Goal: Task Accomplishment & Management: Manage account settings

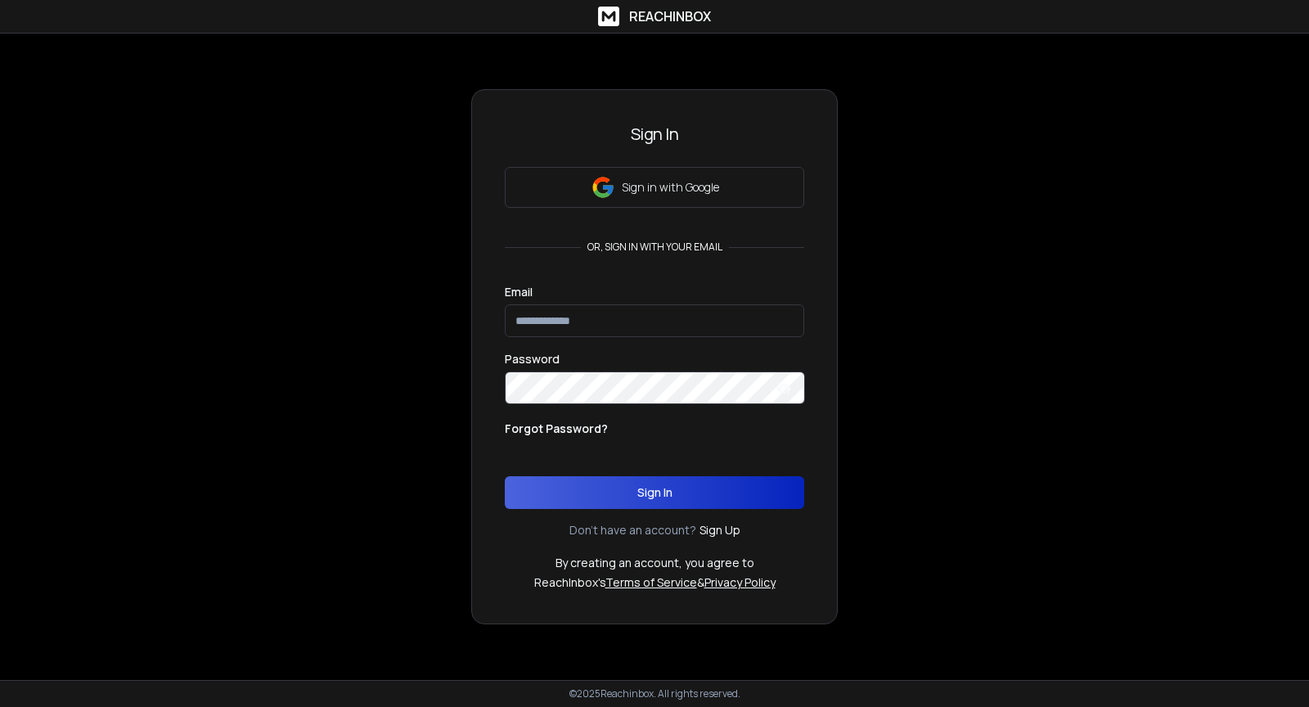
click at [577, 325] on input "email" at bounding box center [654, 320] width 299 height 33
type input "**********"
click at [651, 489] on button "Sign In" at bounding box center [654, 492] width 299 height 33
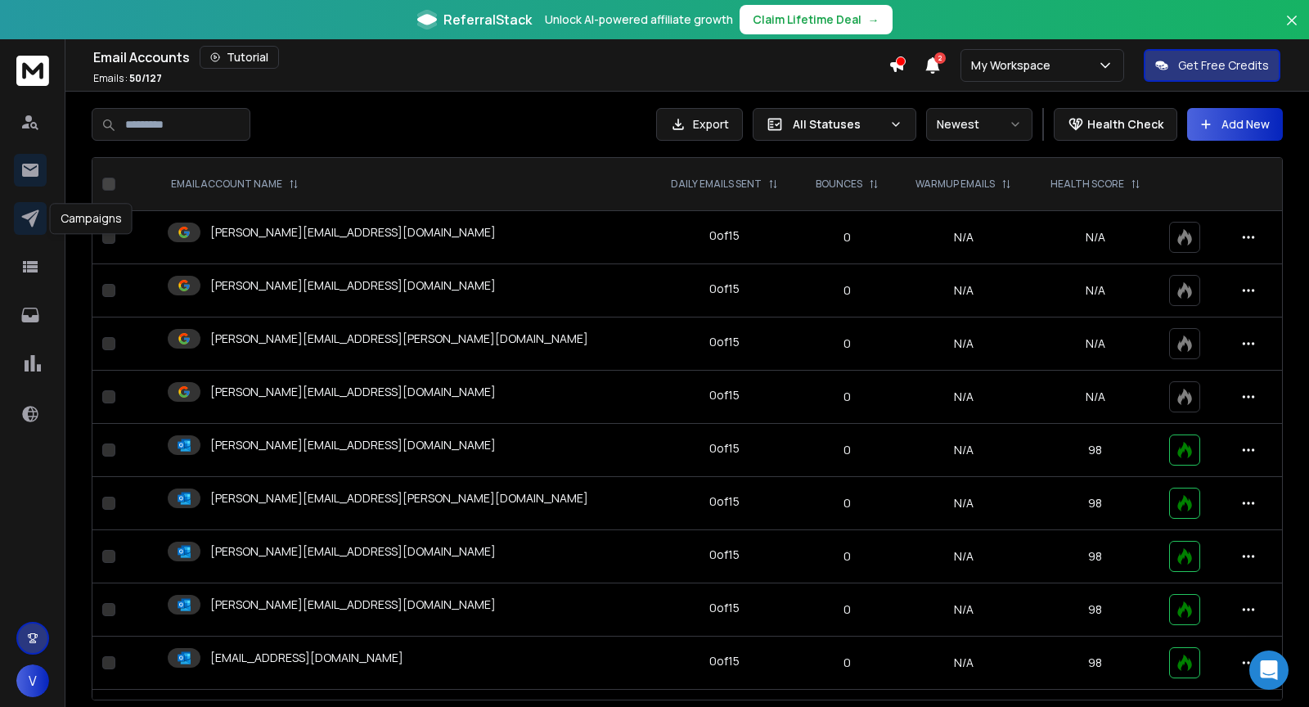
click at [33, 222] on icon at bounding box center [29, 218] width 17 height 17
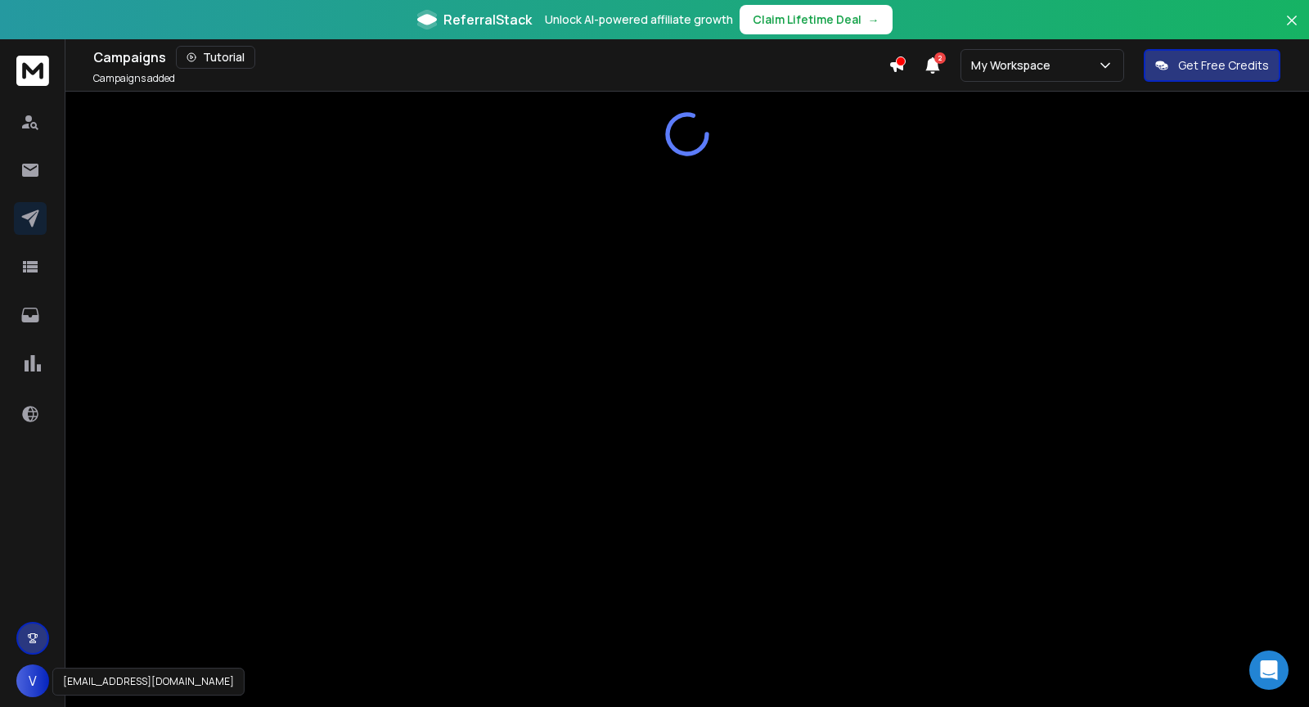
click at [29, 678] on span "V" at bounding box center [32, 680] width 33 height 33
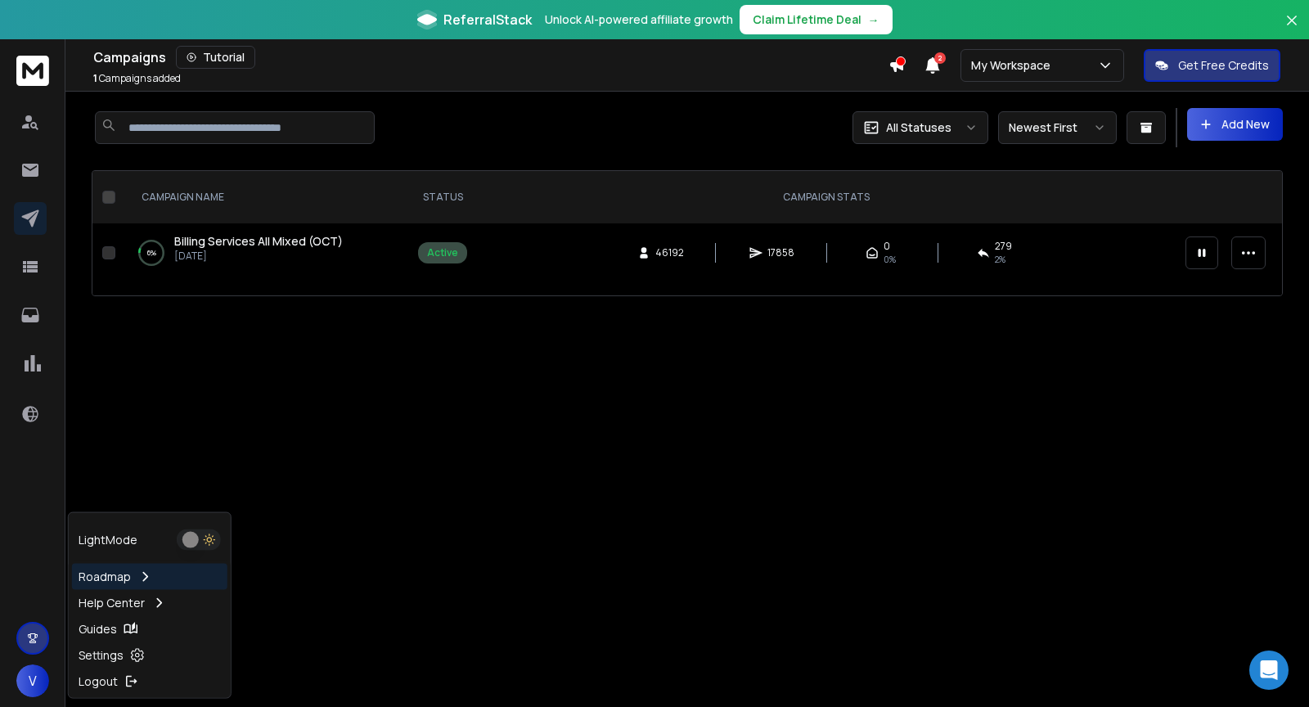
click at [203, 539] on icon at bounding box center [209, 540] width 13 height 13
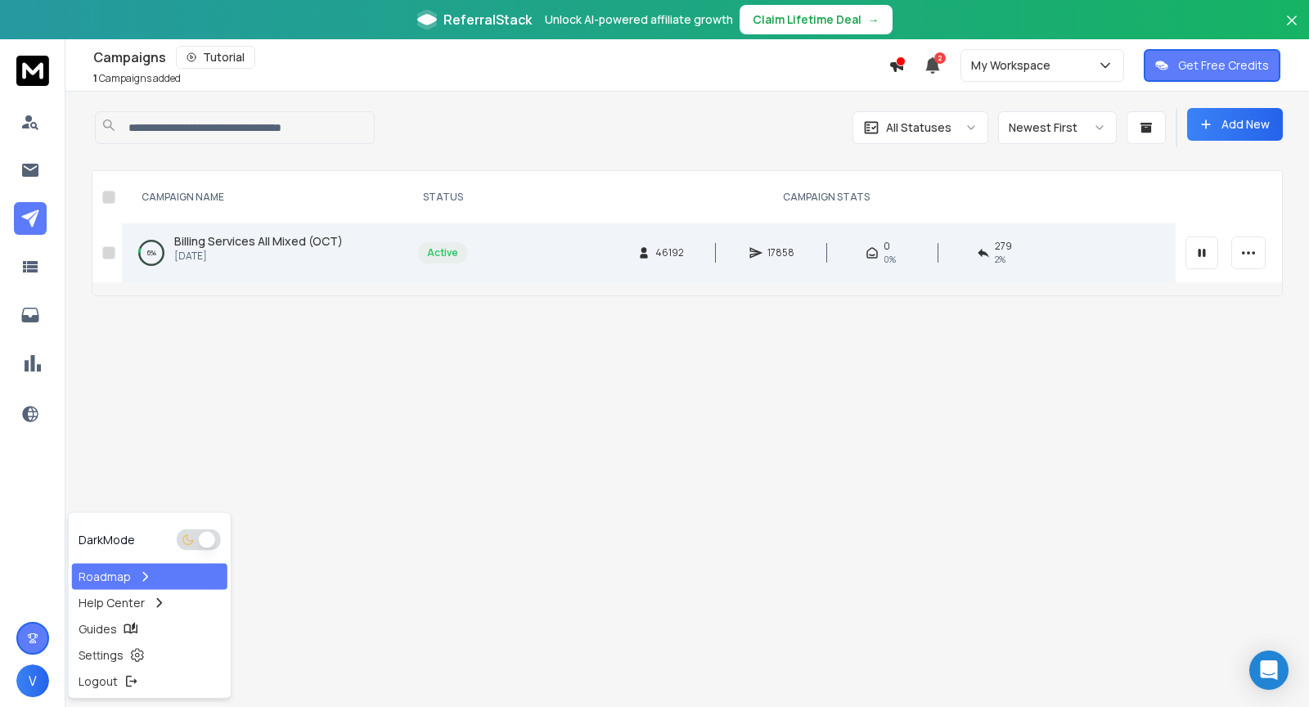
click at [284, 237] on span "Billing Services All Mixed (OCT)" at bounding box center [258, 241] width 169 height 16
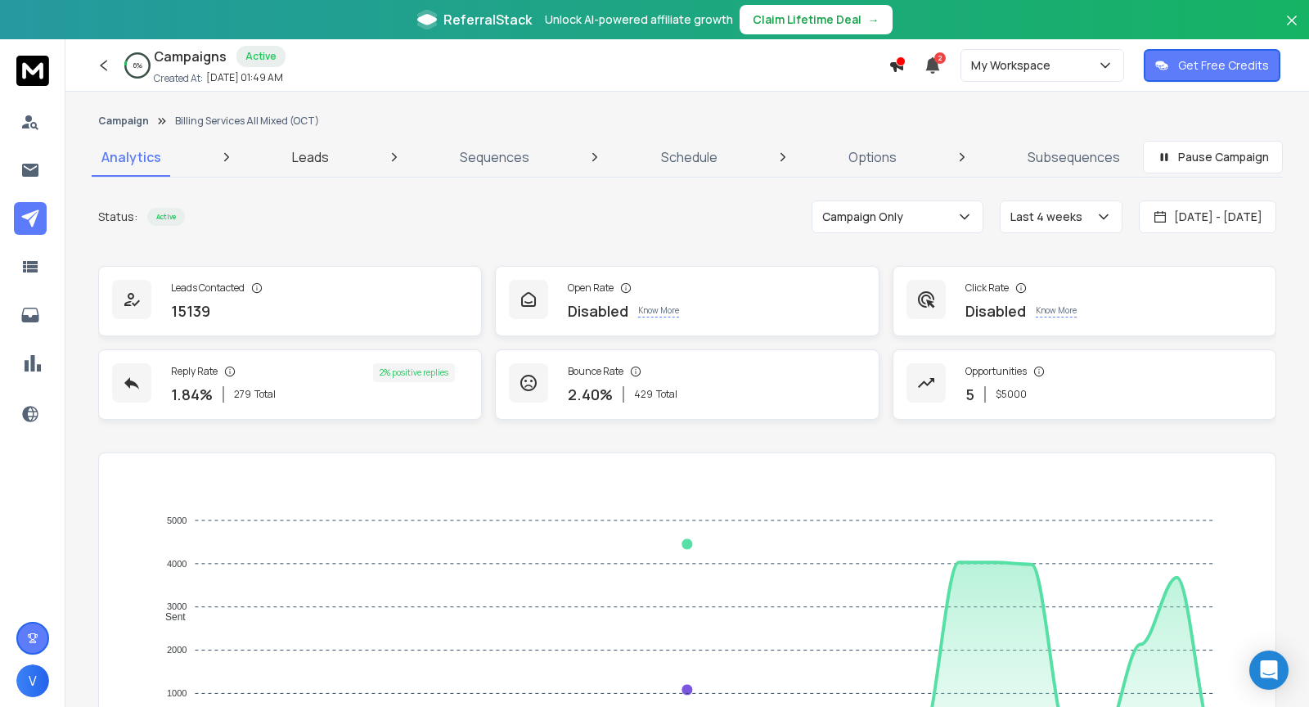
click at [311, 155] on p "Leads" at bounding box center [310, 157] width 37 height 20
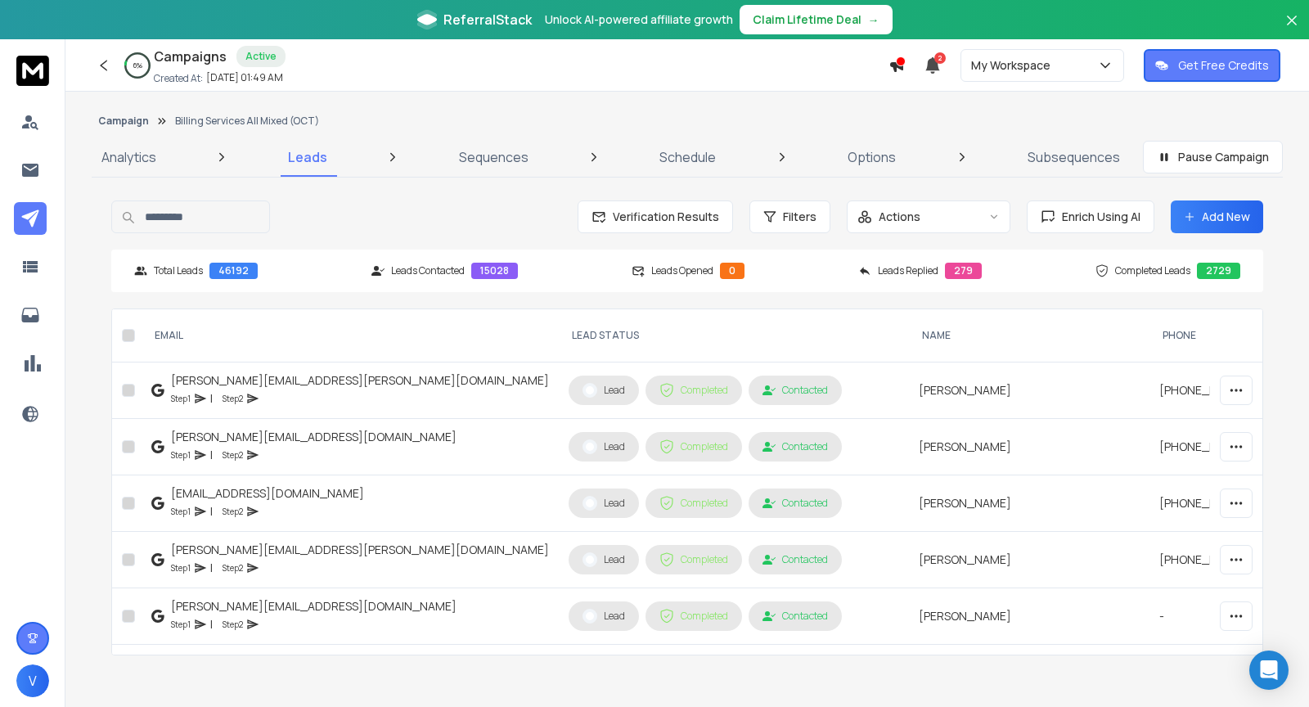
click at [236, 218] on input at bounding box center [190, 216] width 159 height 33
click at [361, 449] on div "[PERSON_NAME][EMAIL_ADDRESS][DOMAIN_NAME] Step 1 | Step 2" at bounding box center [350, 447] width 398 height 36
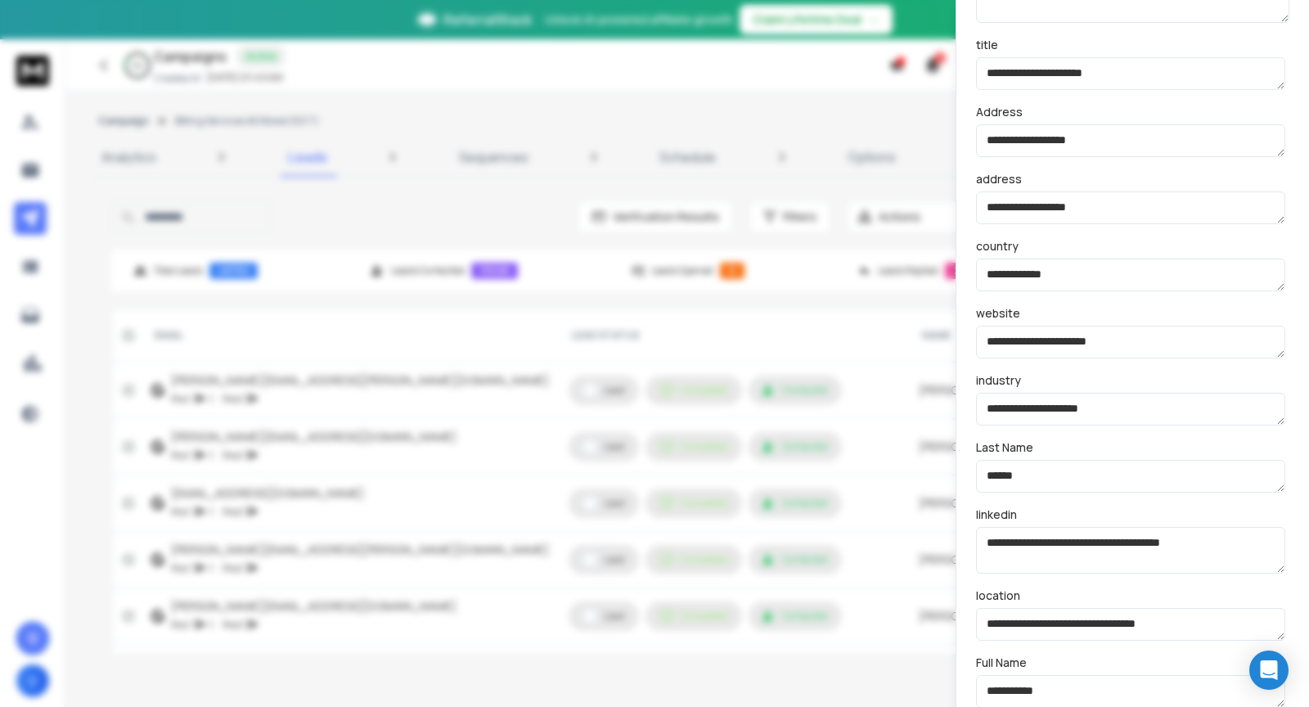
scroll to position [272, 0]
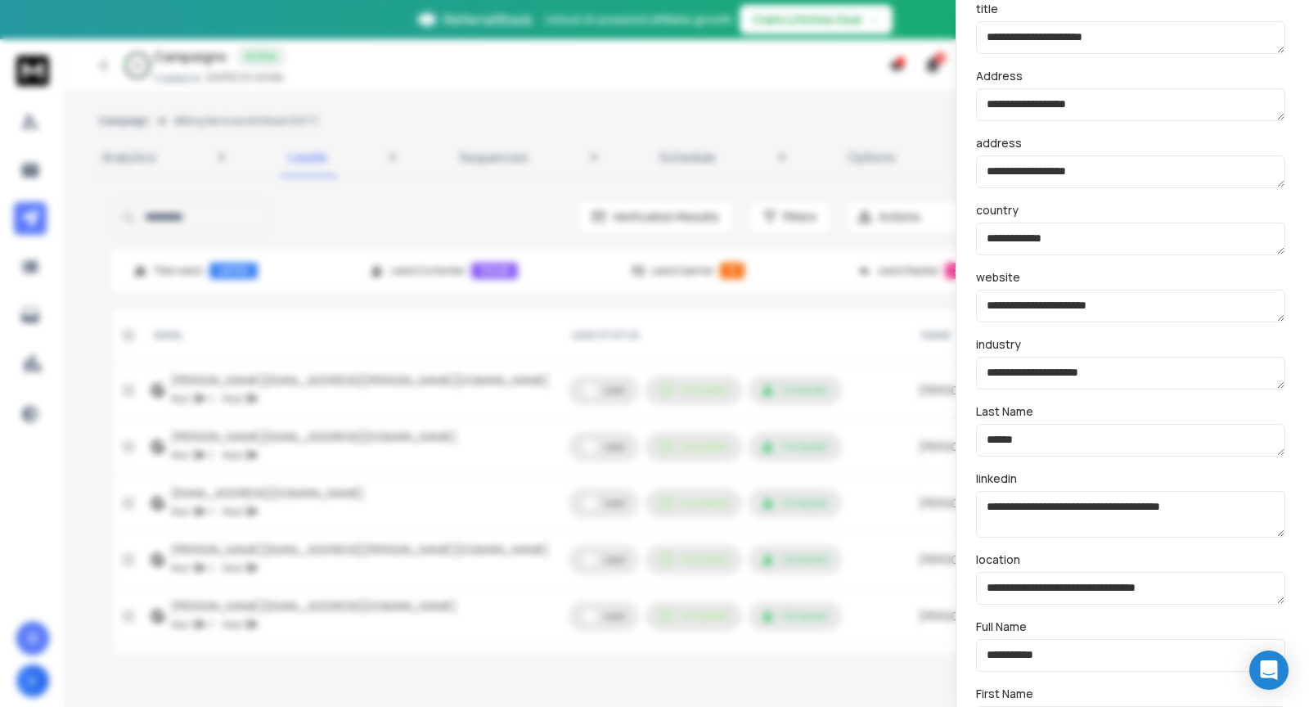
click at [574, 409] on div at bounding box center [654, 353] width 1309 height 707
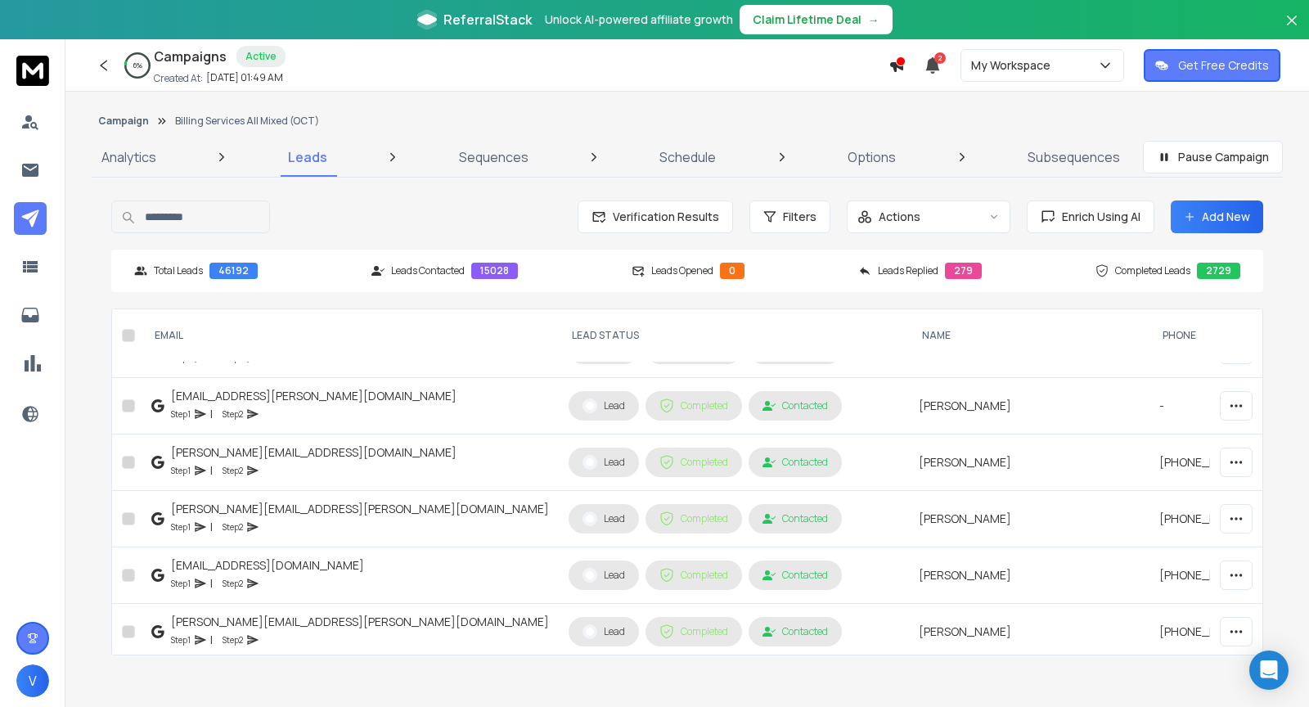
scroll to position [2523, 0]
click at [350, 578] on div "Step 1 | Step 2" at bounding box center [314, 586] width 286 height 16
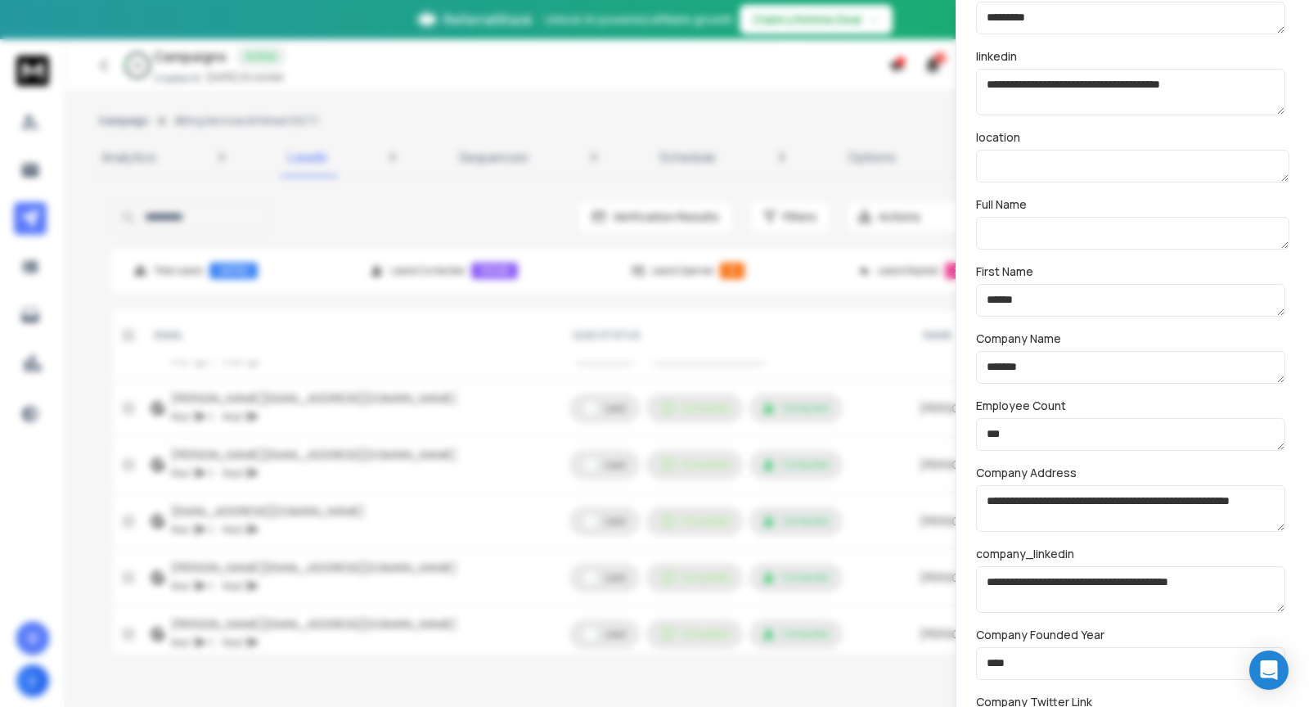
scroll to position [699, 0]
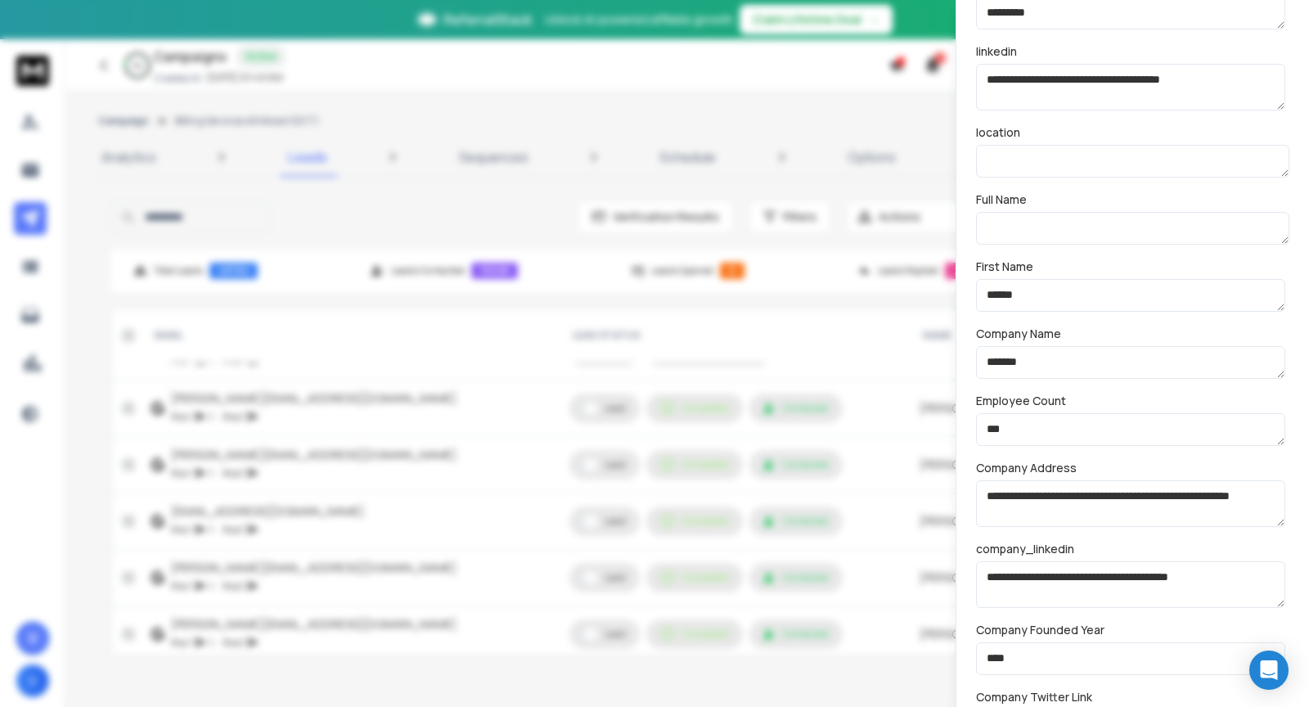
click at [537, 450] on div at bounding box center [654, 353] width 1309 height 707
